Goal: Task Accomplishment & Management: Manage account settings

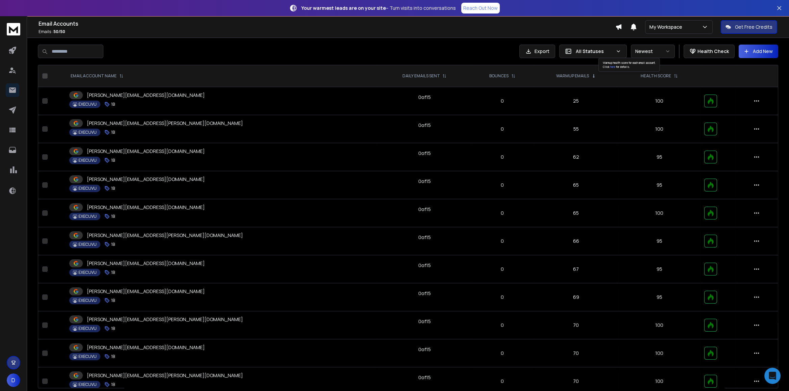
click at [630, 71] on div "Warmup health score for each email account. Click here for details." at bounding box center [628, 65] width 61 height 14
click at [556, 74] on p "WARMUP EMAILS" at bounding box center [572, 75] width 33 height 5
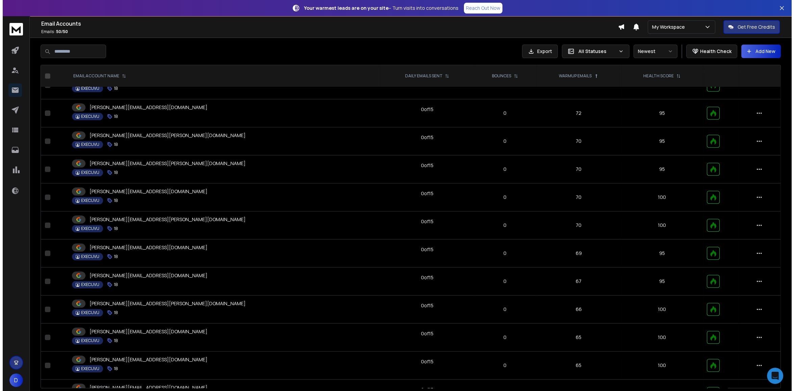
scroll to position [1101, 0]
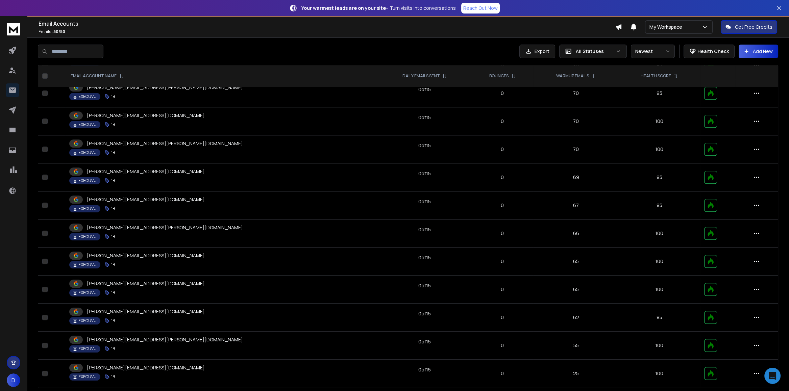
click at [119, 365] on p "[PERSON_NAME][EMAIL_ADDRESS][DOMAIN_NAME]" at bounding box center [146, 368] width 118 height 7
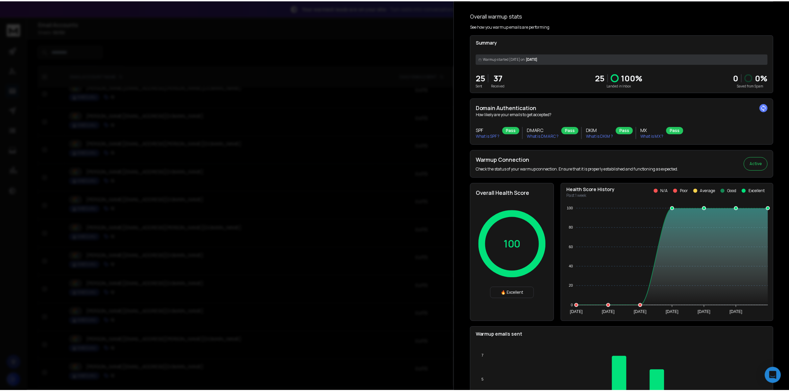
scroll to position [0, 0]
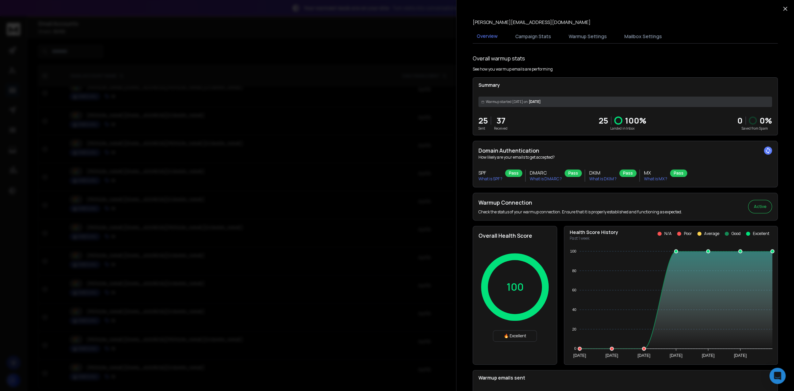
click at [784, 8] on icon "button" at bounding box center [785, 8] width 3 height 3
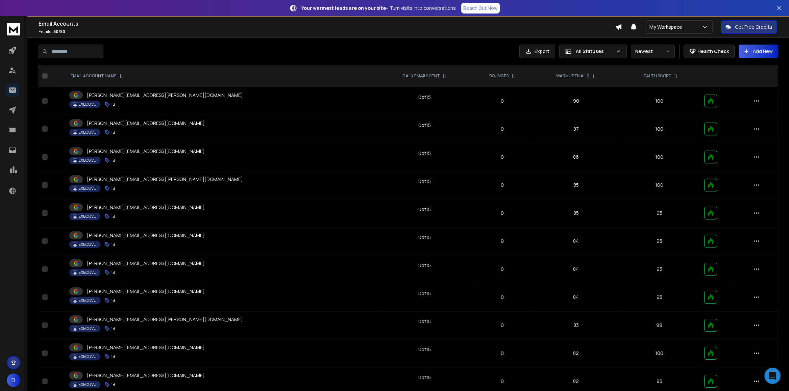
click at [134, 94] on p "[PERSON_NAME][EMAIL_ADDRESS][PERSON_NAME][DOMAIN_NAME]" at bounding box center [165, 95] width 156 height 7
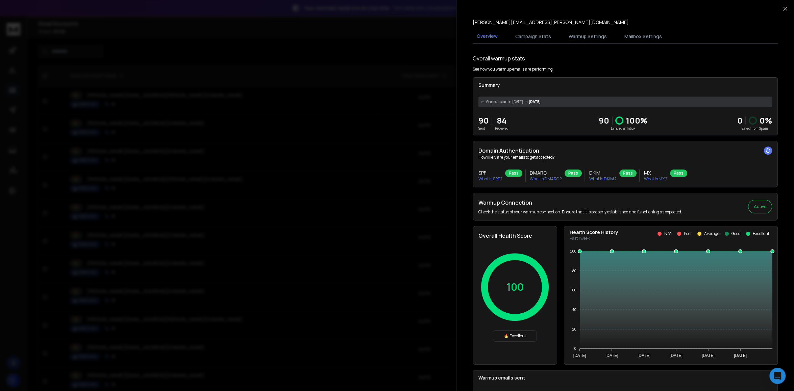
click at [631, 33] on button "Mailbox Settings" at bounding box center [643, 36] width 46 height 15
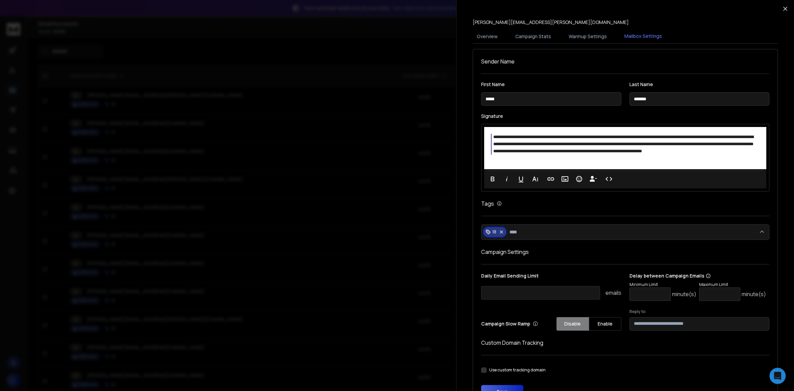
click at [782, 7] on icon "button" at bounding box center [785, 8] width 7 height 7
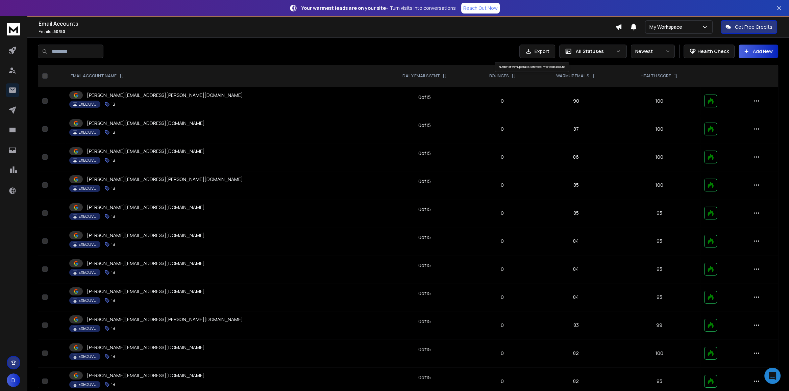
click at [556, 76] on p "WARMUP EMAILS" at bounding box center [572, 75] width 33 height 5
click at [102, 95] on p "[PERSON_NAME][EMAIL_ADDRESS][DOMAIN_NAME]" at bounding box center [146, 95] width 118 height 7
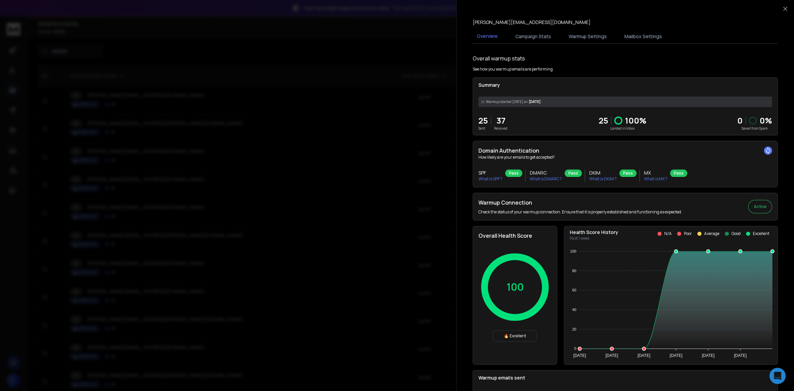
click at [644, 34] on button "Mailbox Settings" at bounding box center [643, 36] width 46 height 15
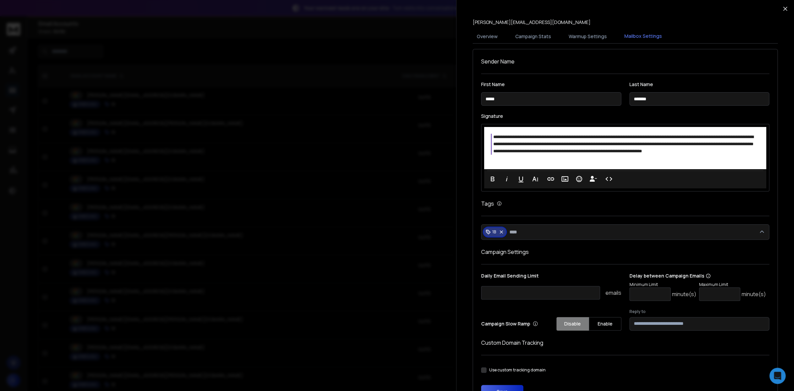
click at [784, 8] on icon "button" at bounding box center [785, 8] width 3 height 3
